Goal: Information Seeking & Learning: Check status

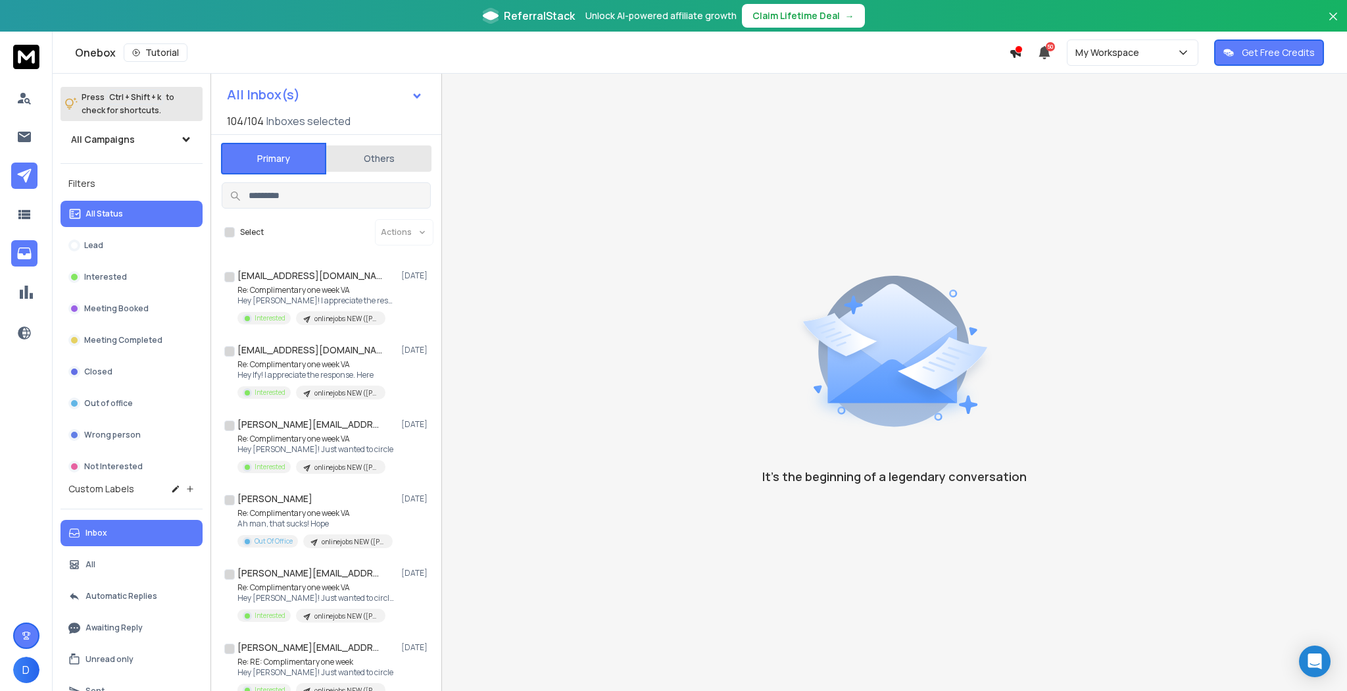
click at [24, 166] on link at bounding box center [24, 175] width 26 height 26
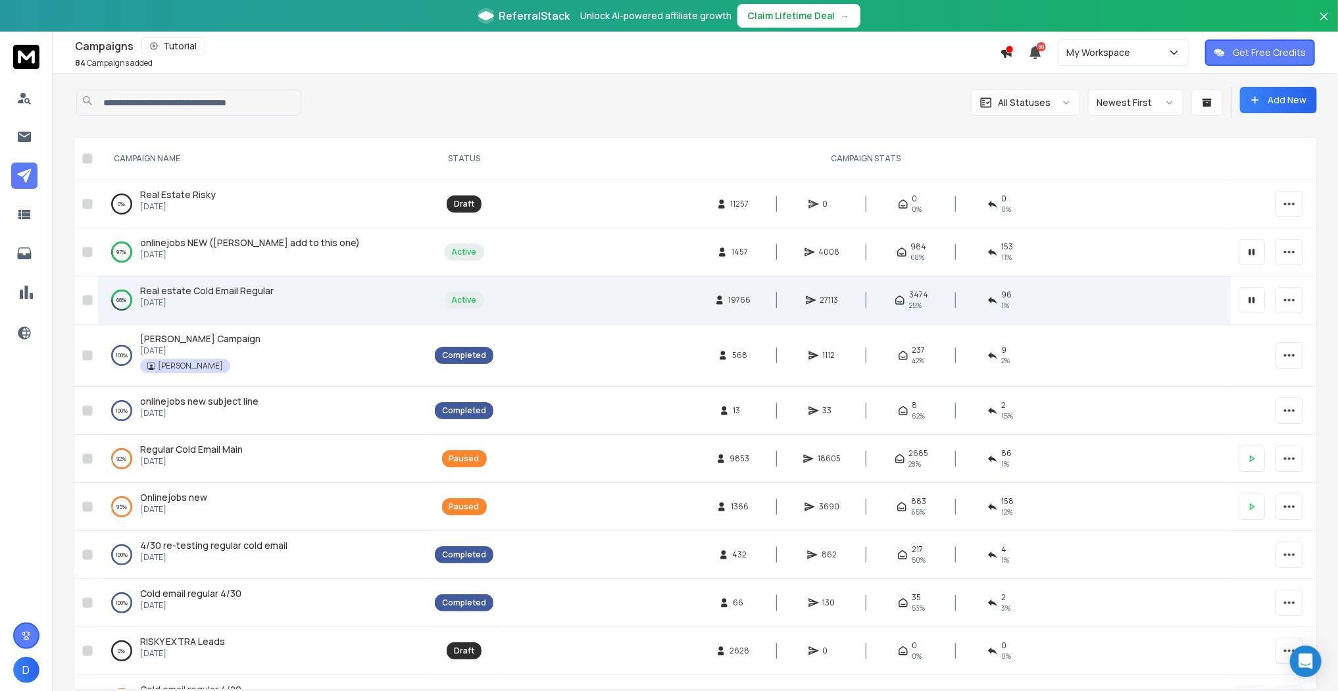
click at [220, 295] on span "Real estate Cold Email Regular" at bounding box center [207, 290] width 134 height 12
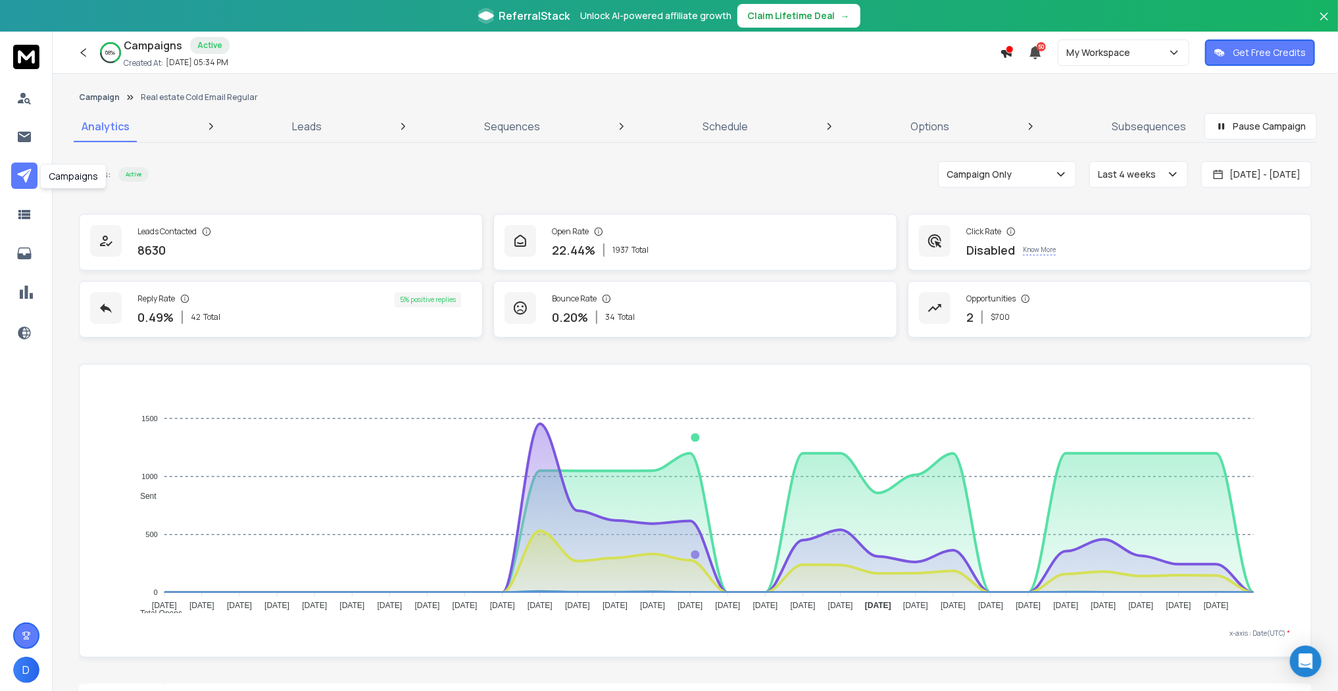
click at [15, 174] on link at bounding box center [24, 175] width 26 height 26
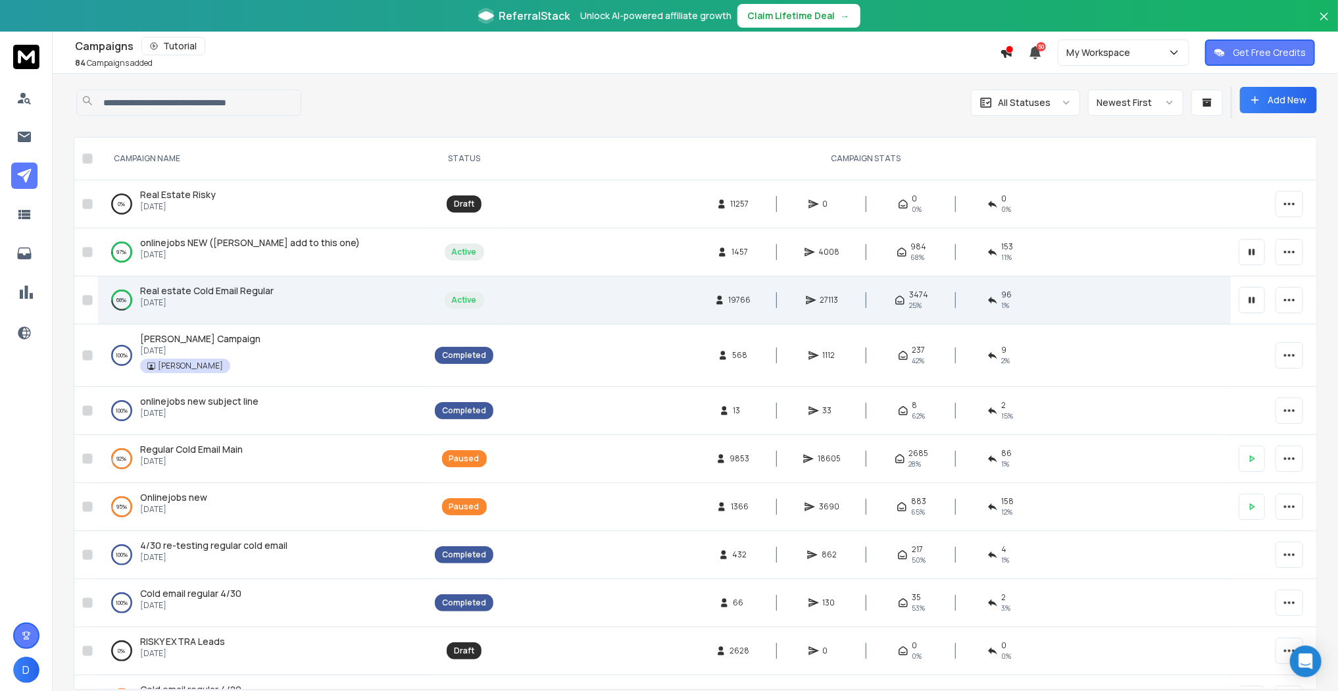
click at [1249, 301] on icon at bounding box center [1252, 300] width 6 height 7
